Goal: Information Seeking & Learning: Learn about a topic

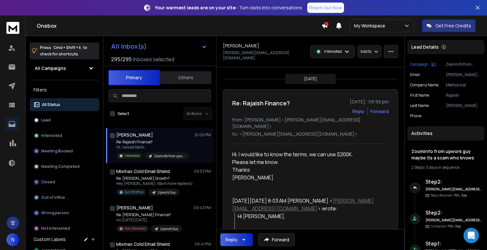
click at [181, 76] on button "Others" at bounding box center [186, 78] width 52 height 14
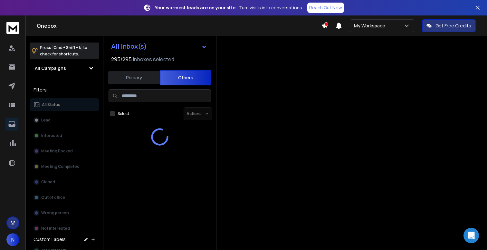
click at [182, 76] on button "Others" at bounding box center [186, 77] width 52 height 15
click at [142, 80] on button "Primary" at bounding box center [134, 78] width 52 height 14
drag, startPoint x: 142, startPoint y: 80, endPoint x: 145, endPoint y: 86, distance: 6.3
click at [142, 80] on button "Primary" at bounding box center [134, 78] width 52 height 14
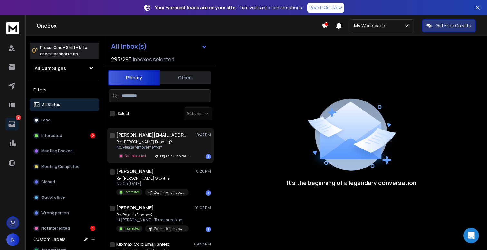
click at [184, 145] on p "No. Please remove me from" at bounding box center [154, 147] width 77 height 5
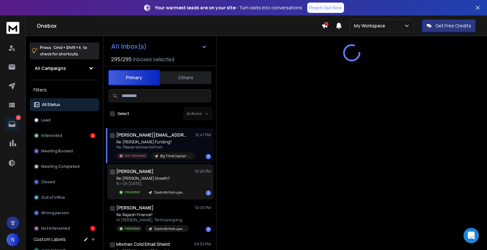
click at [181, 180] on p "Re: [PERSON_NAME] Growth?" at bounding box center [152, 178] width 72 height 5
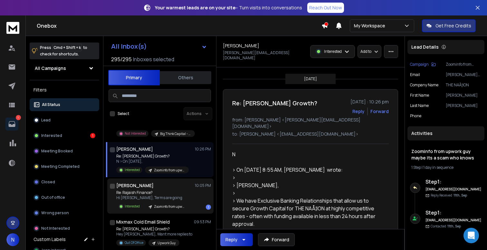
click at [195, 184] on p "10:05 PM" at bounding box center [203, 185] width 16 height 5
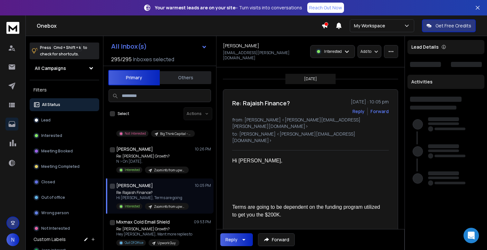
scroll to position [44, 0]
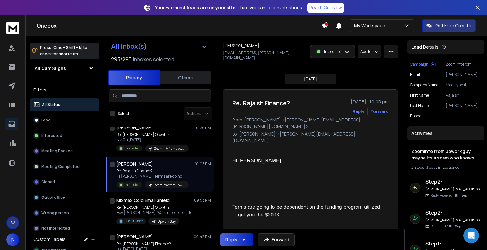
click at [185, 72] on button "Others" at bounding box center [186, 78] width 52 height 14
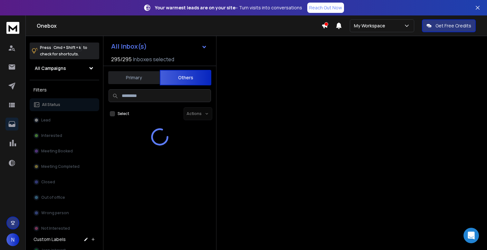
click at [185, 72] on button "Others" at bounding box center [186, 77] width 52 height 15
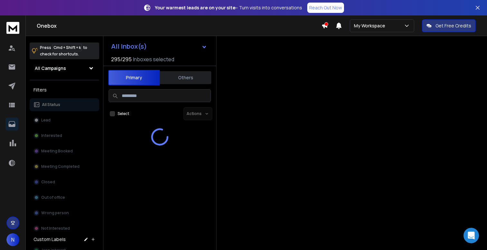
click at [132, 72] on button "Primary" at bounding box center [134, 77] width 52 height 15
